Goal: Task Accomplishment & Management: Manage account settings

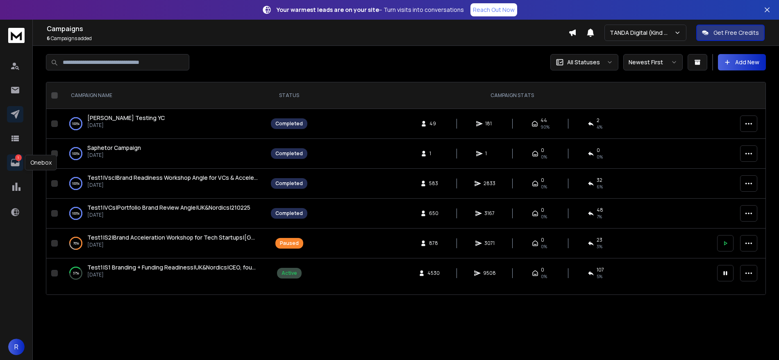
click at [13, 159] on icon at bounding box center [15, 162] width 9 height 7
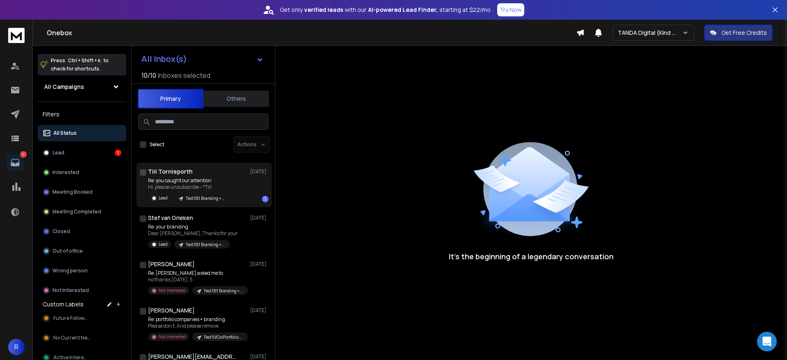
click at [200, 175] on div "Till Tornieporth [DATE]" at bounding box center [208, 172] width 120 height 8
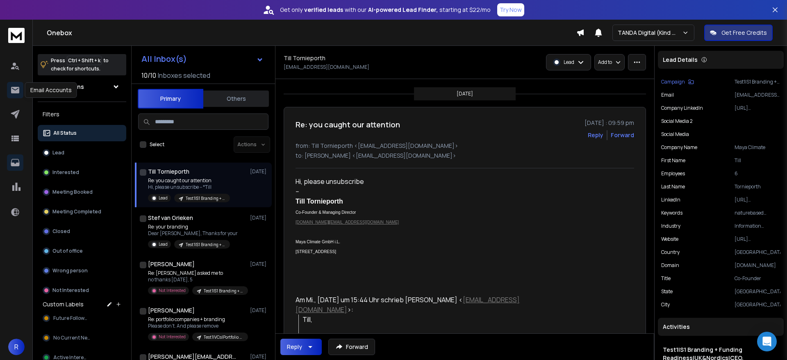
click at [14, 91] on icon at bounding box center [15, 90] width 8 height 7
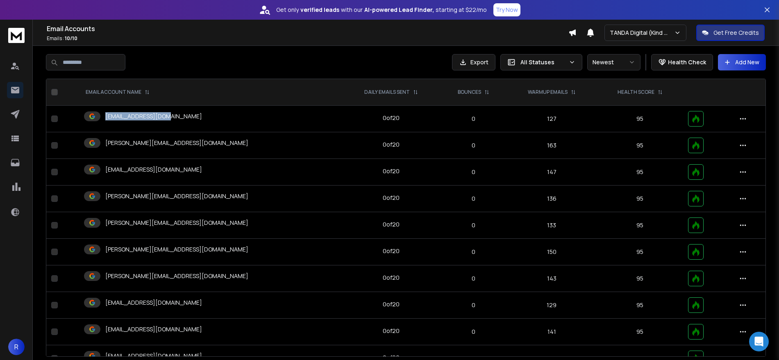
drag, startPoint x: 175, startPoint y: 117, endPoint x: 105, endPoint y: 117, distance: 69.7
click at [105, 117] on div "[EMAIL_ADDRESS][DOMAIN_NAME]" at bounding box center [210, 116] width 253 height 10
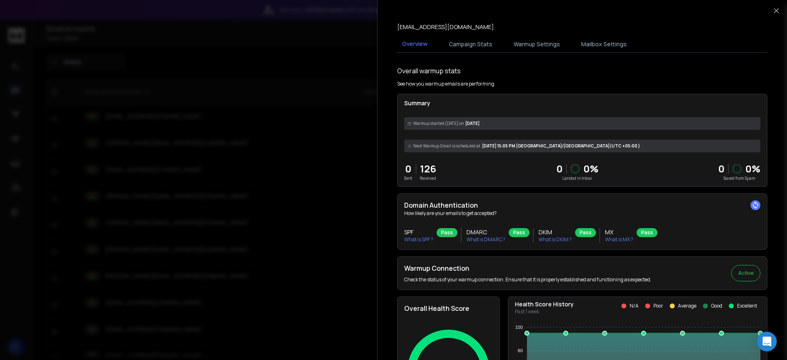
click at [429, 27] on p "[EMAIL_ADDRESS][DOMAIN_NAME]" at bounding box center [445, 27] width 97 height 8
copy p "[EMAIL_ADDRESS][DOMAIN_NAME]"
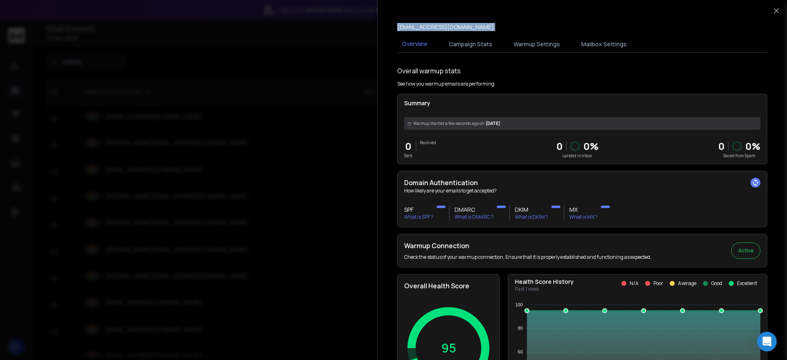
click at [320, 65] on div at bounding box center [393, 180] width 787 height 360
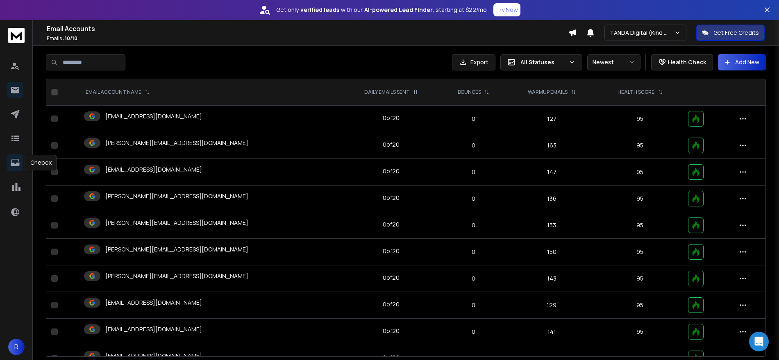
click at [15, 164] on icon at bounding box center [15, 163] width 10 height 10
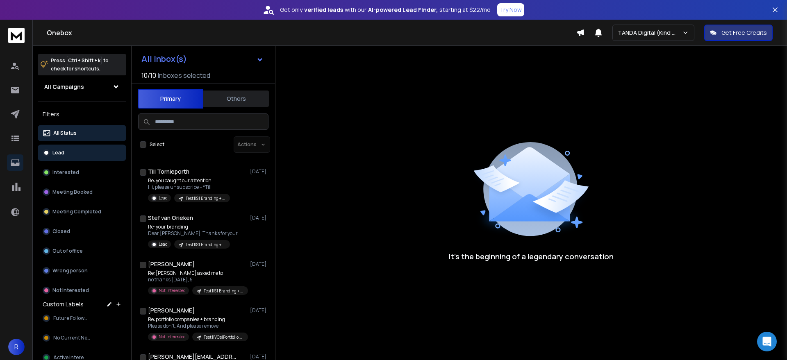
click at [86, 149] on button "Lead" at bounding box center [82, 153] width 89 height 16
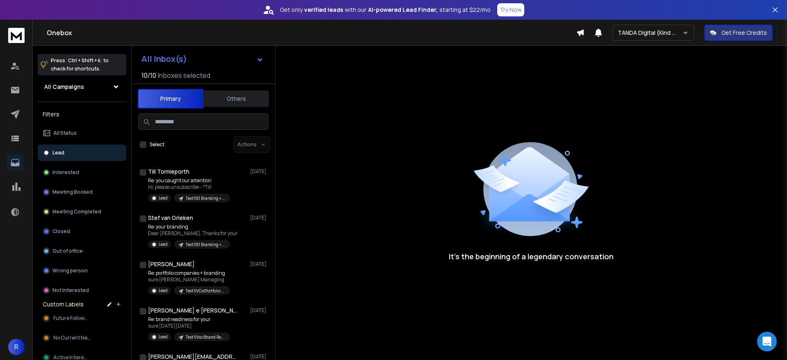
click at [100, 156] on button "Lead" at bounding box center [82, 153] width 89 height 16
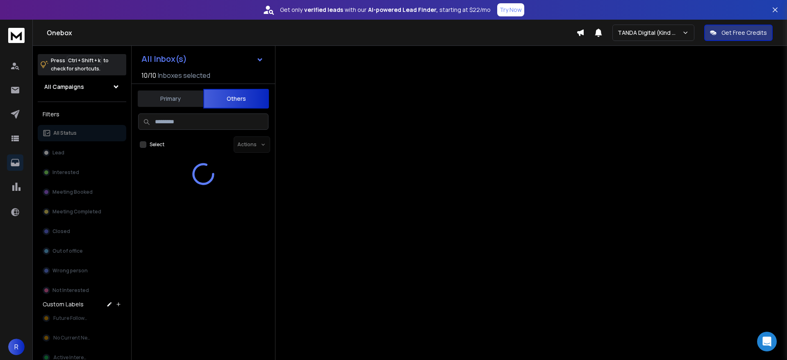
click at [232, 99] on button "Others" at bounding box center [236, 99] width 66 height 20
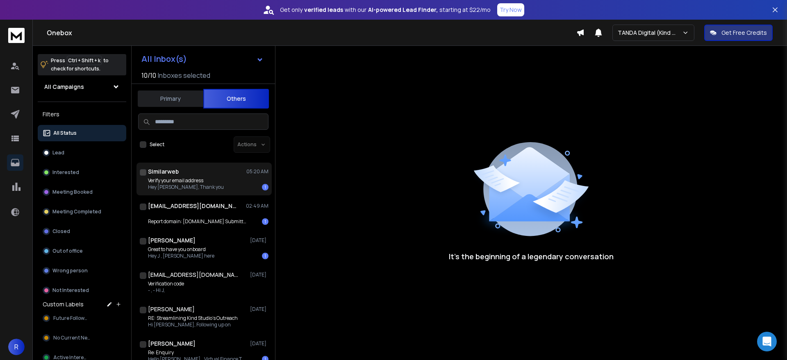
click at [198, 177] on p "Verify your email address" at bounding box center [186, 180] width 76 height 7
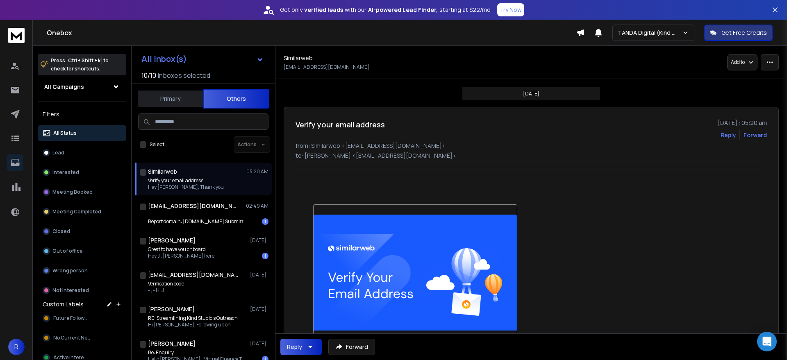
scroll to position [23, 0]
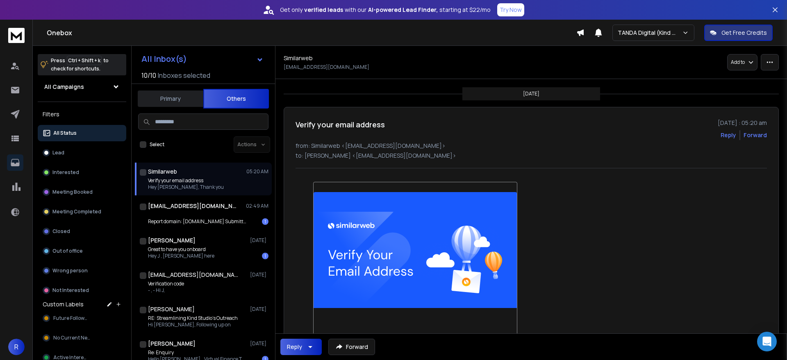
click at [407, 274] on img at bounding box center [414, 260] width 203 height 96
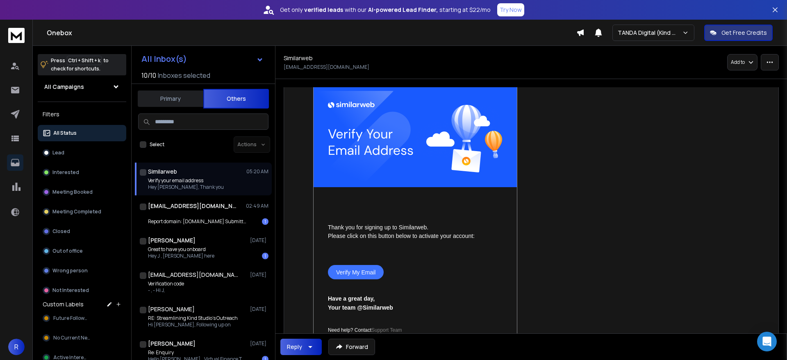
scroll to position [122, 0]
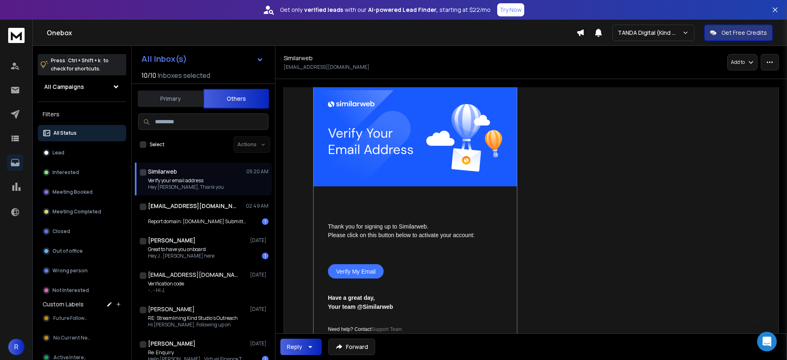
click at [380, 279] on link "Verify My Email" at bounding box center [356, 271] width 56 height 14
click at [432, 28] on h1 "Onebox" at bounding box center [311, 33] width 529 height 10
click at [384, 279] on link "Verify My Email" at bounding box center [356, 271] width 56 height 14
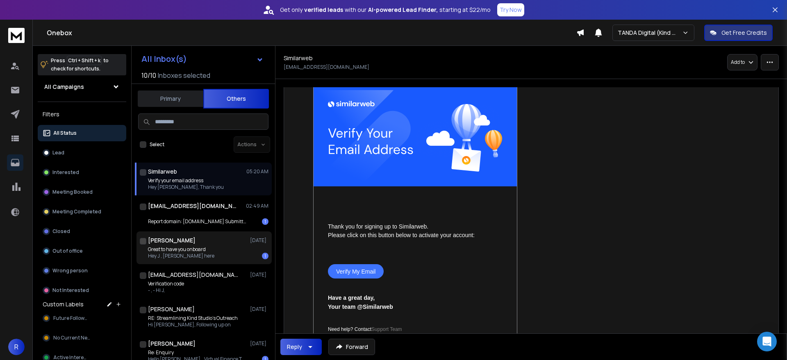
click at [204, 253] on p "Hey J , [PERSON_NAME] here" at bounding box center [181, 256] width 66 height 7
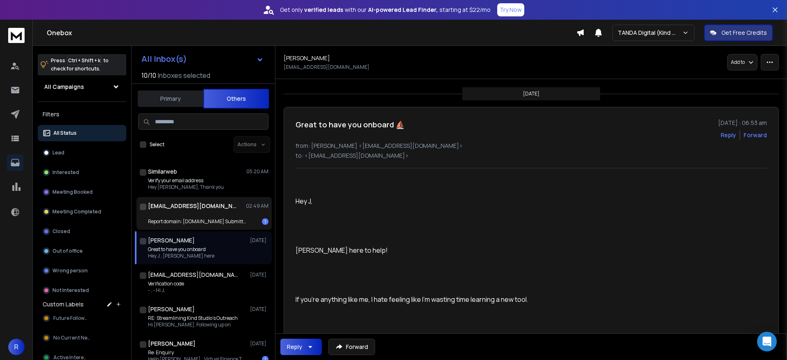
click at [206, 213] on div "Report domain: [DOMAIN_NAME] Submitter: [DOMAIN_NAME] 1" at bounding box center [208, 218] width 120 height 13
